Goal: Task Accomplishment & Management: Manage account settings

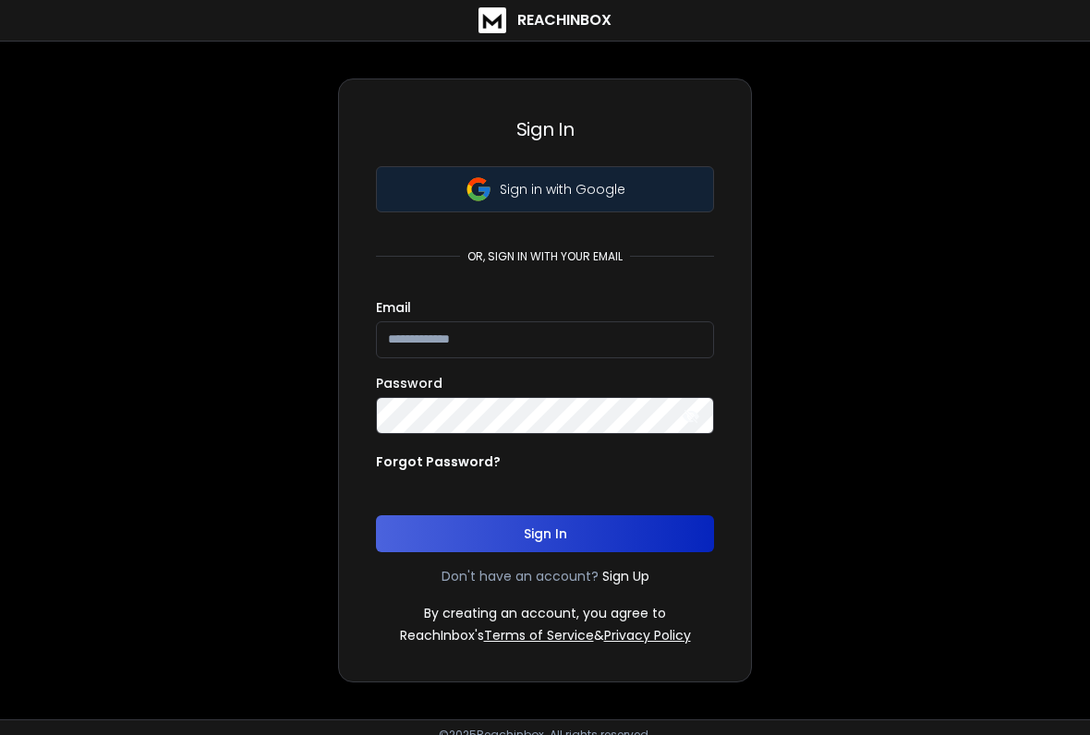
click at [647, 175] on button "Sign in with Google" at bounding box center [545, 189] width 338 height 46
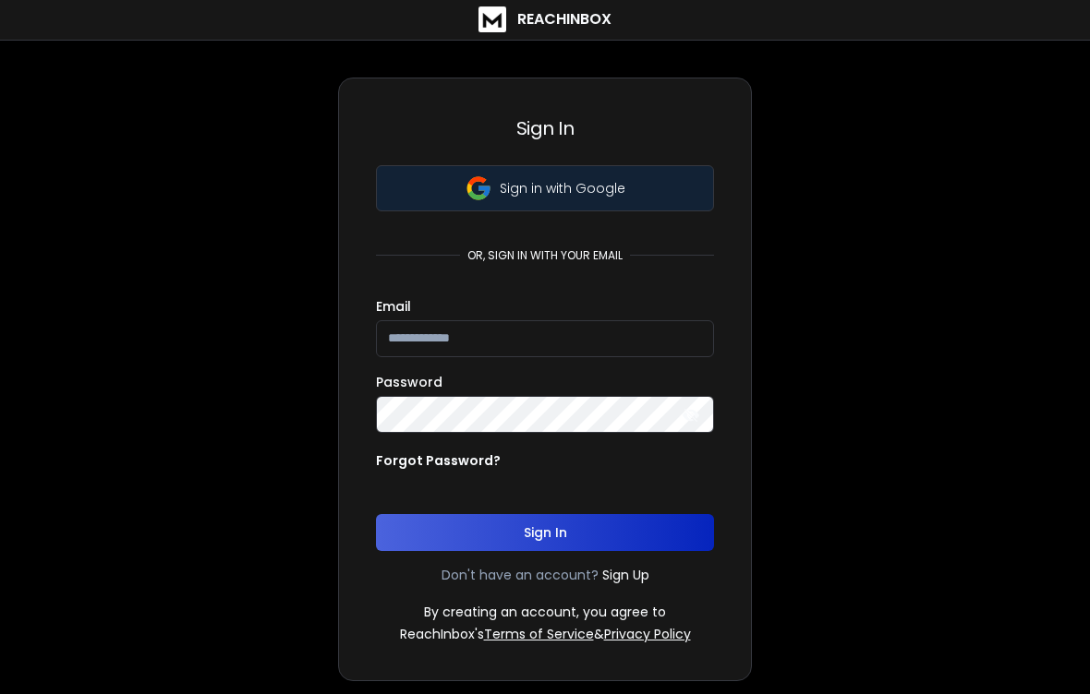
scroll to position [41, 0]
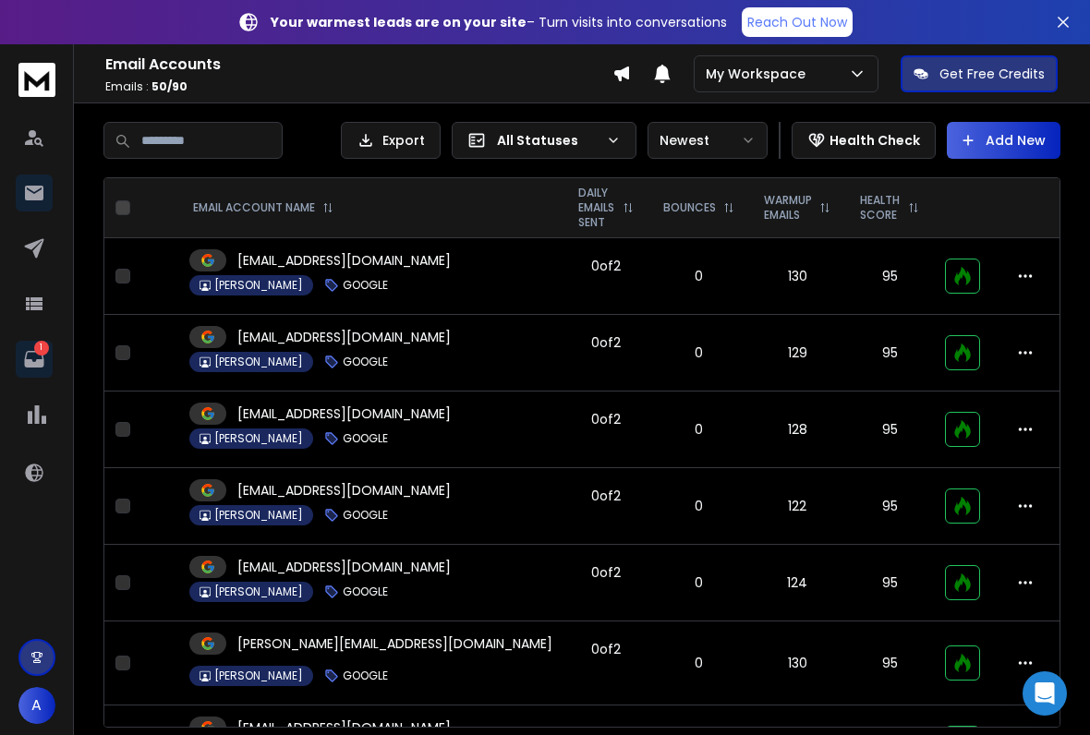
click at [27, 361] on icon at bounding box center [33, 359] width 19 height 17
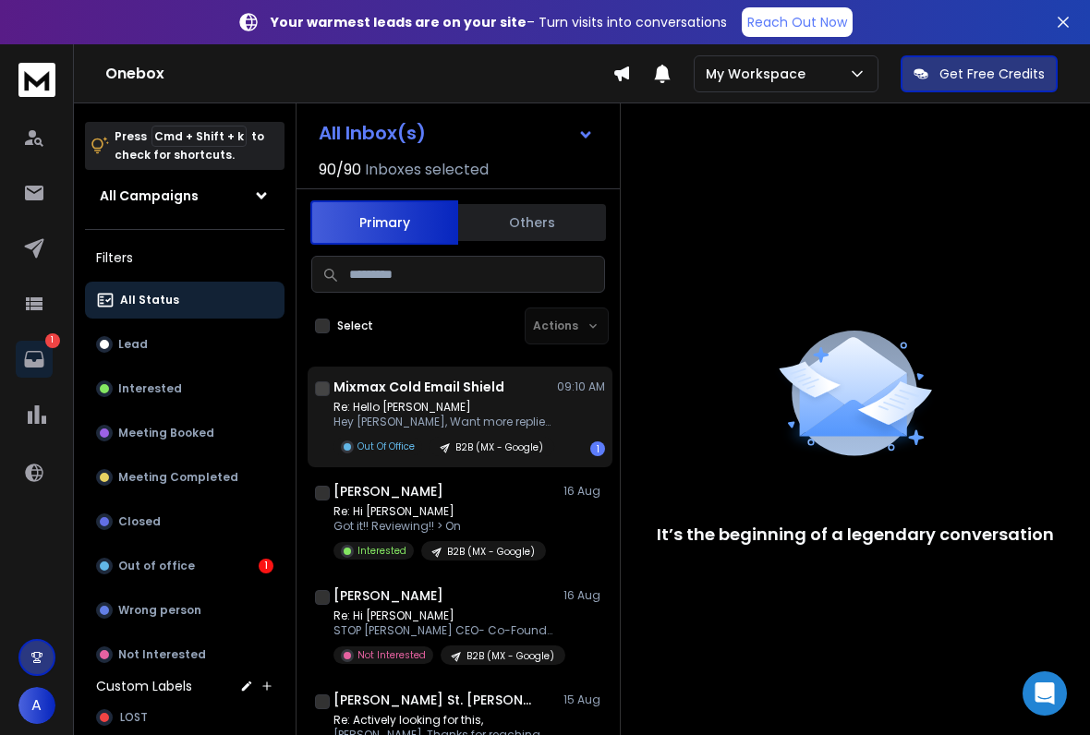
click at [491, 412] on p "Re: Hello [PERSON_NAME]" at bounding box center [444, 407] width 222 height 15
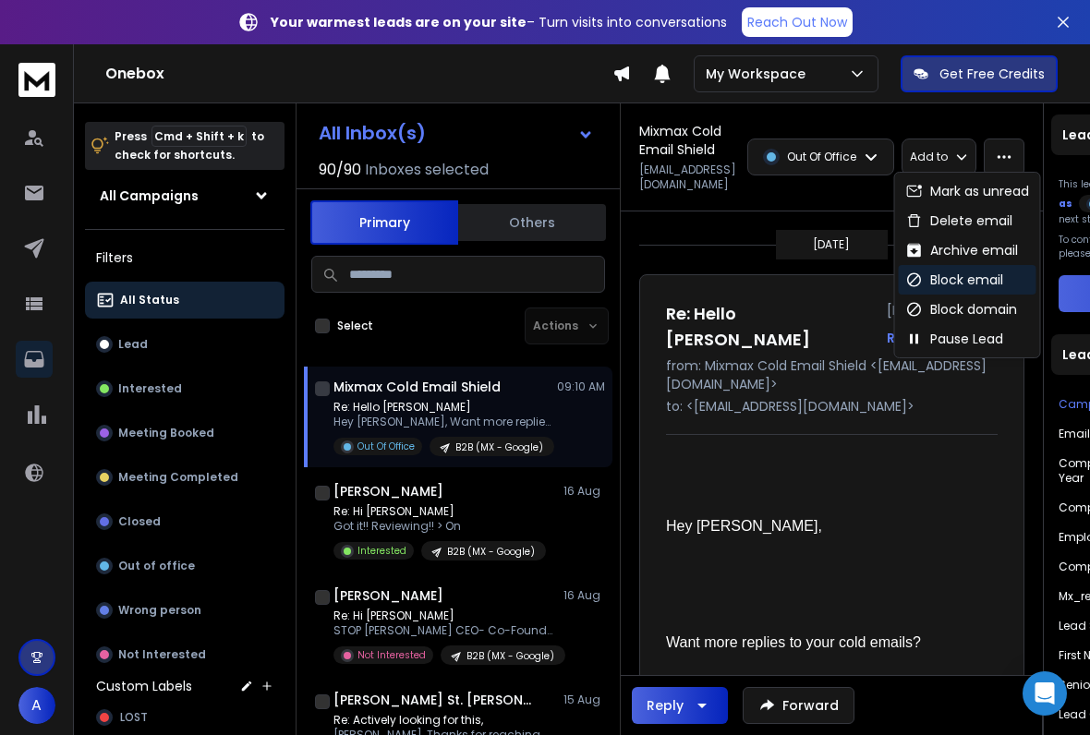
click at [980, 283] on div "Block email" at bounding box center [954, 280] width 97 height 18
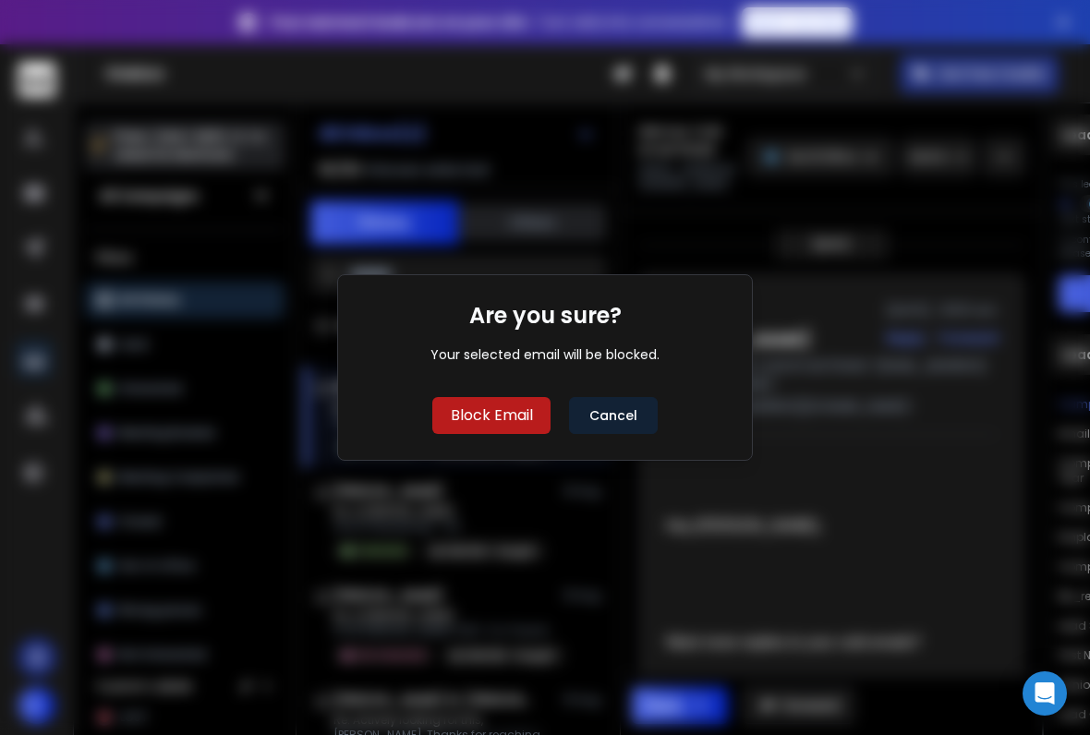
click at [500, 428] on button "Block Email" at bounding box center [491, 415] width 118 height 37
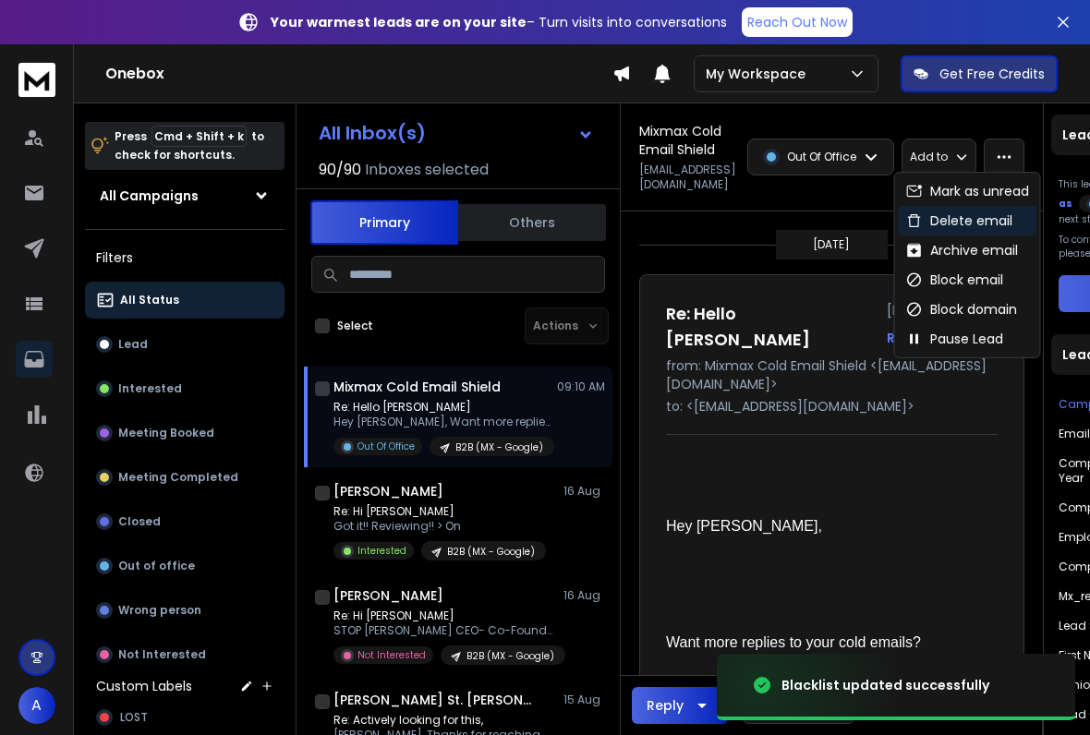
click at [993, 208] on div "Delete email" at bounding box center [967, 221] width 138 height 30
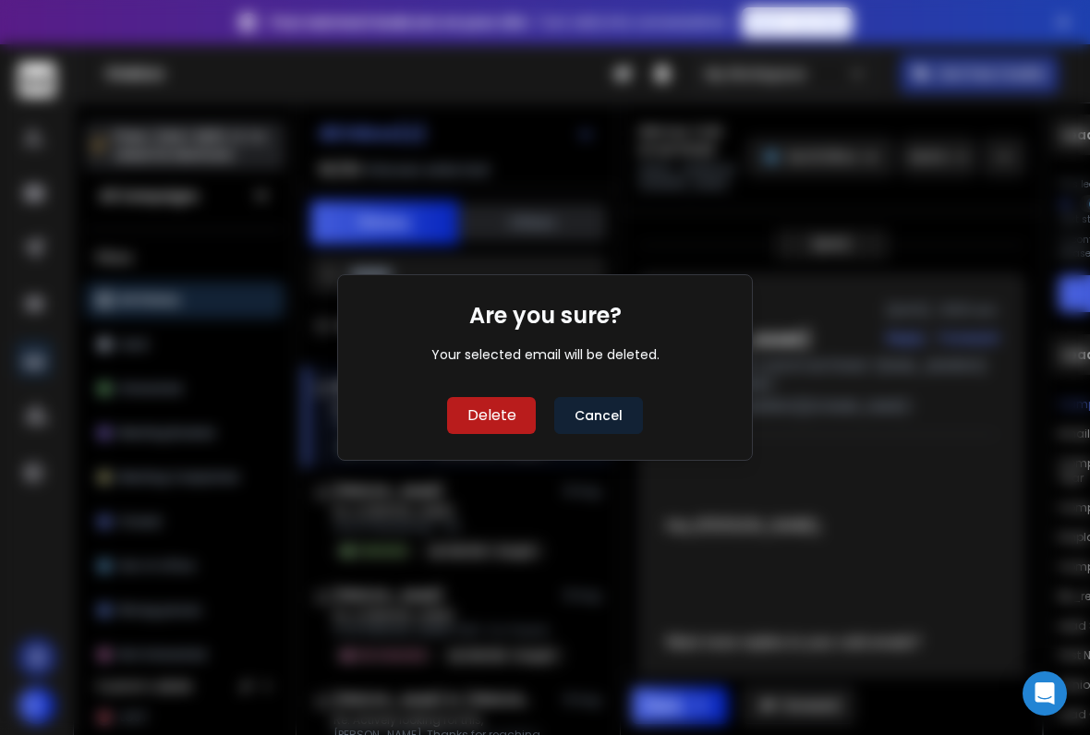
click at [490, 430] on button "Delete" at bounding box center [491, 415] width 89 height 37
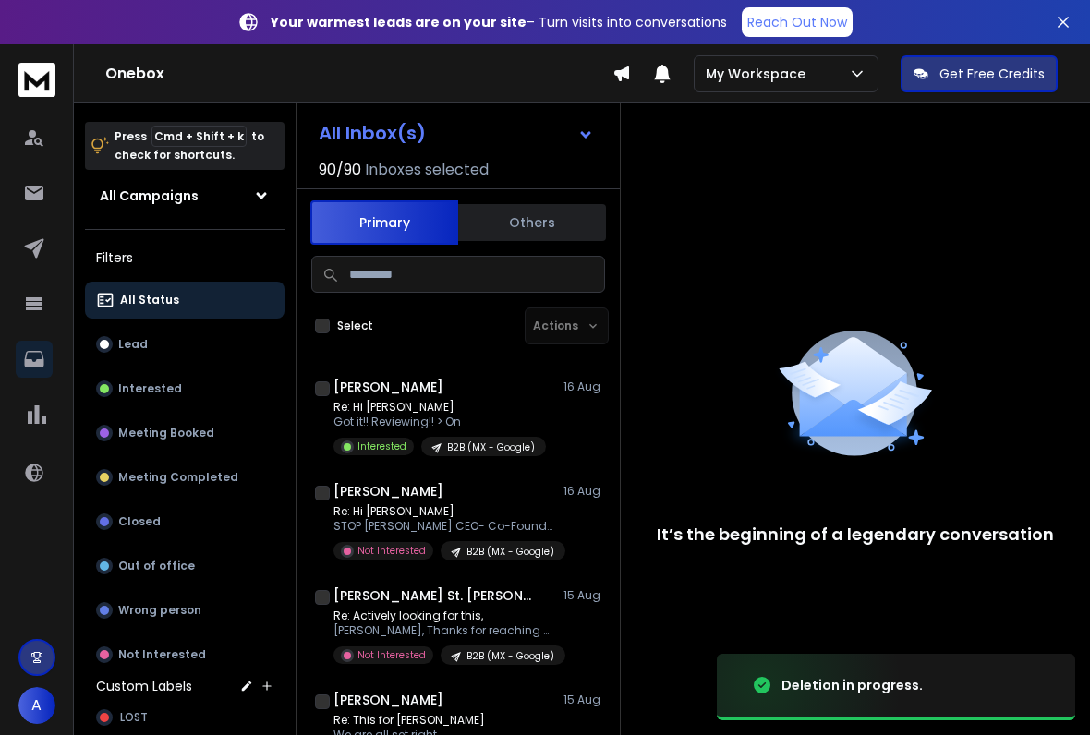
click at [1068, 20] on icon at bounding box center [1062, 22] width 17 height 17
